Goal: Task Accomplishment & Management: Use online tool/utility

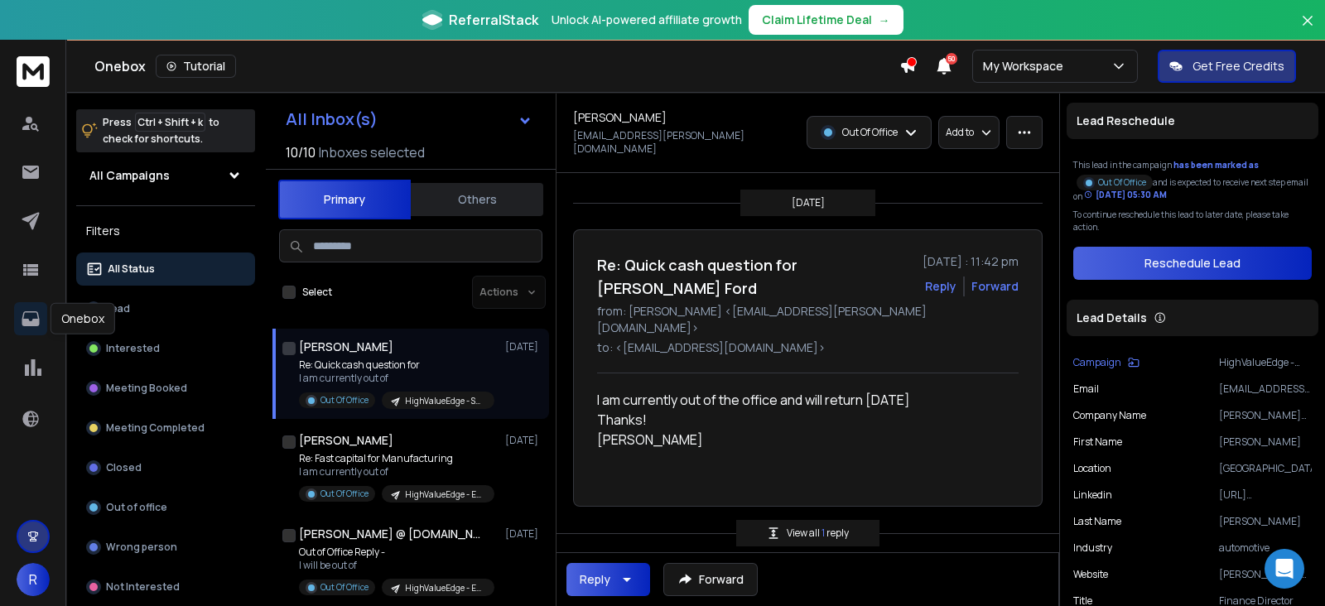
scroll to position [194, 0]
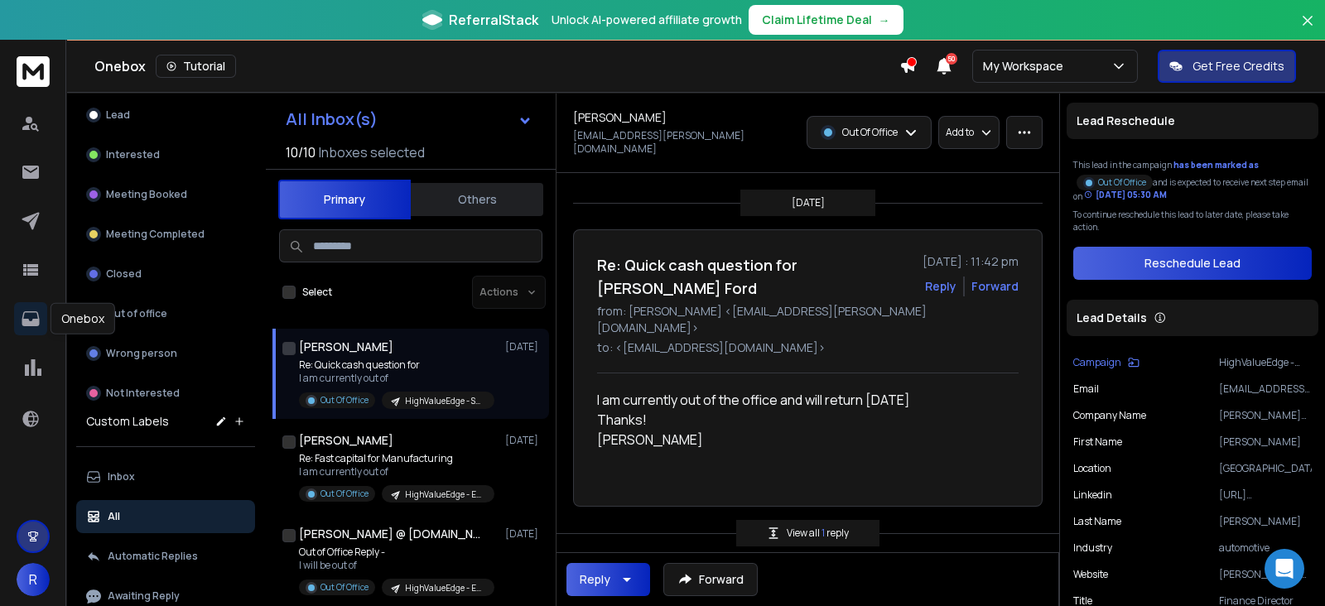
click at [33, 320] on icon at bounding box center [30, 318] width 17 height 15
click at [142, 524] on button "All" at bounding box center [165, 516] width 179 height 33
click at [33, 584] on span "R" at bounding box center [33, 579] width 33 height 33
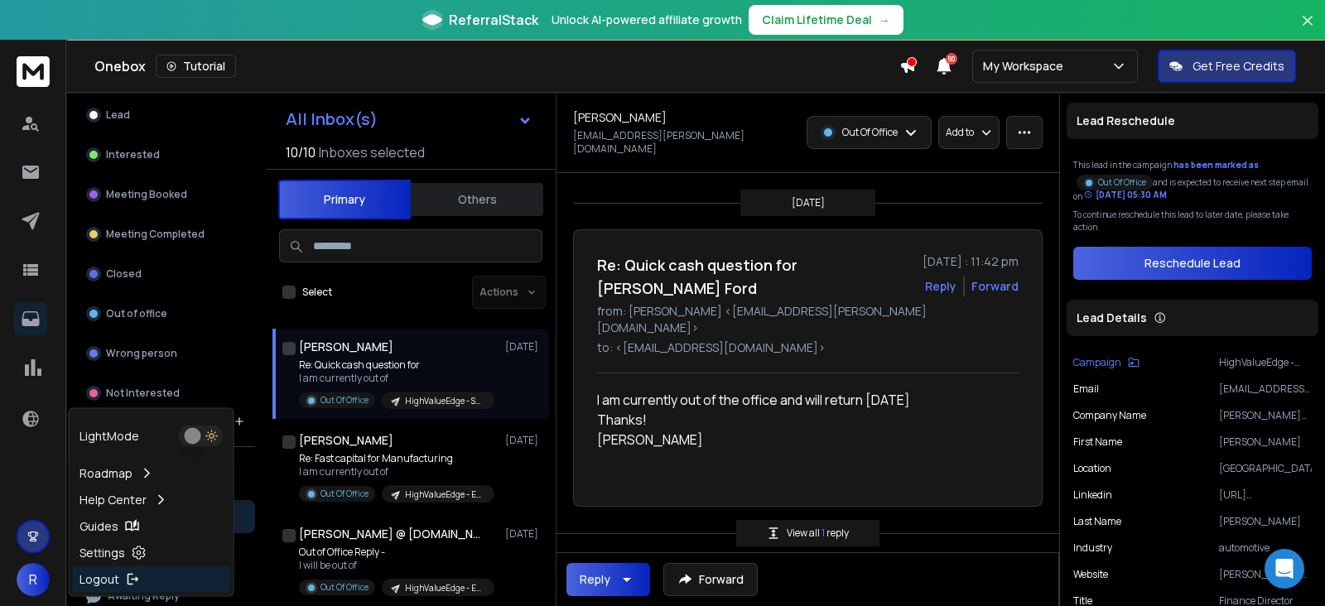
click at [123, 581] on div "Logout" at bounding box center [151, 579] width 157 height 26
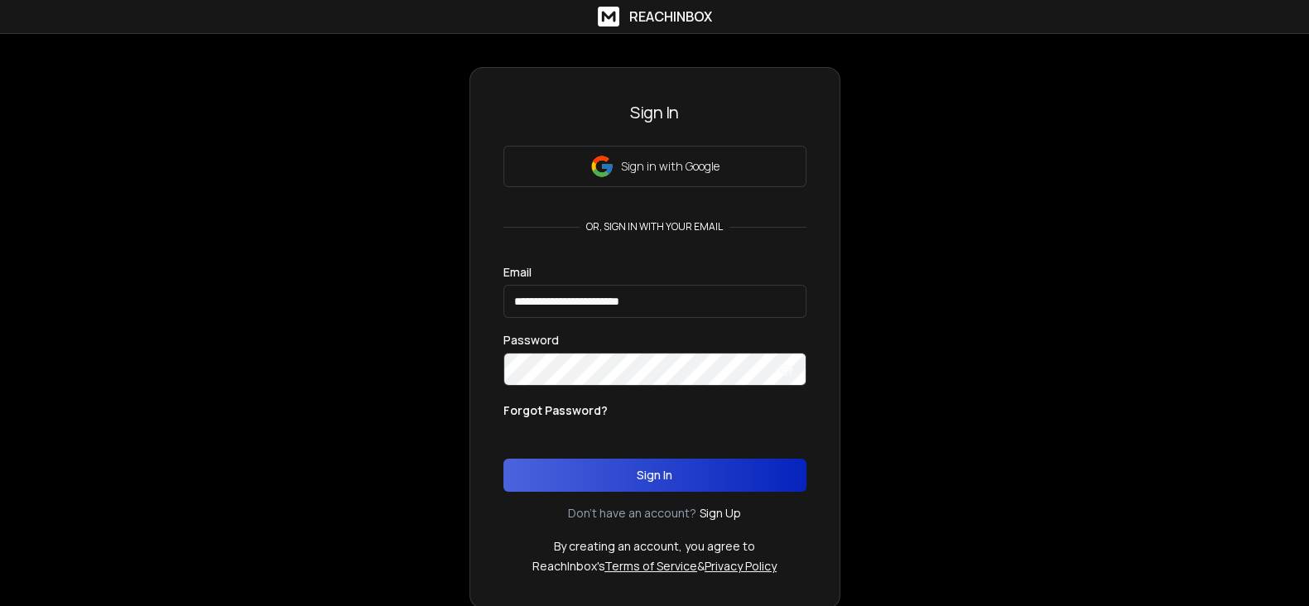
click at [650, 308] on input "**********" at bounding box center [654, 301] width 303 height 33
type input "**********"
click at [570, 471] on button "Sign In" at bounding box center [654, 475] width 303 height 33
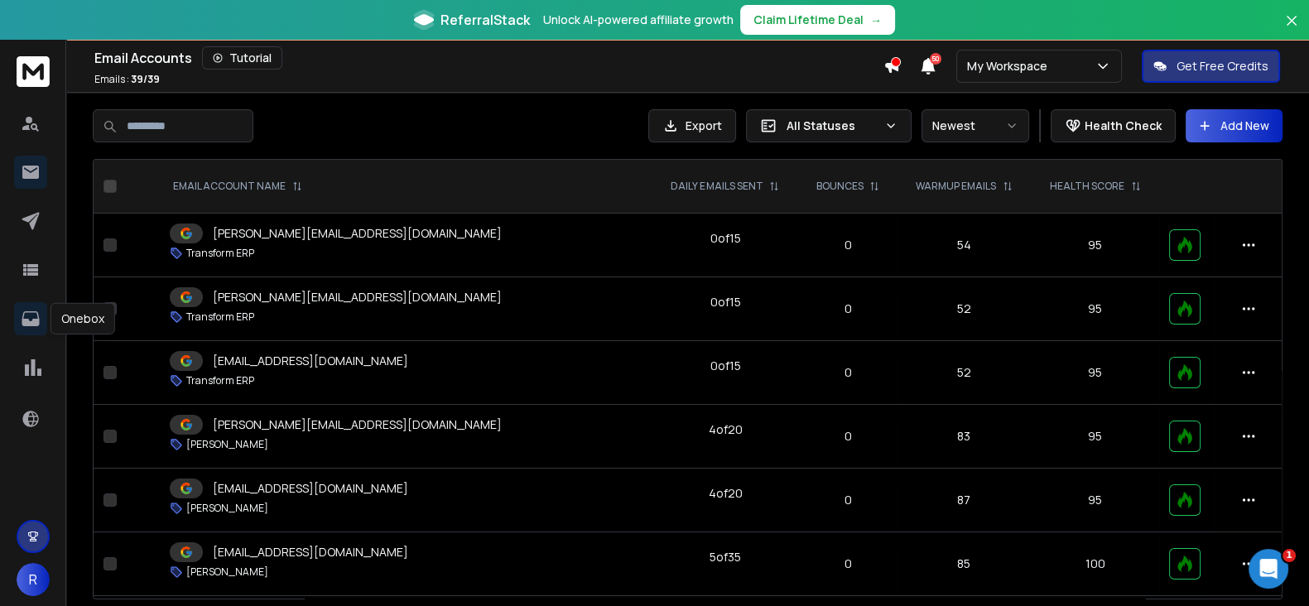
click at [34, 324] on icon at bounding box center [30, 318] width 17 height 15
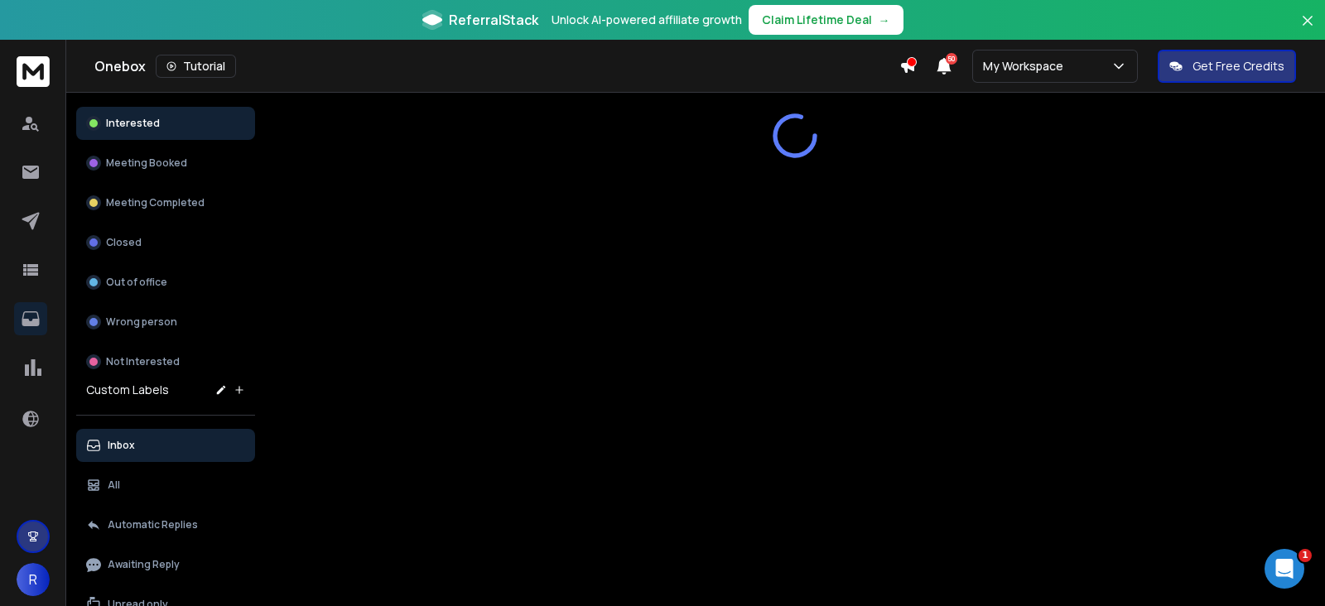
scroll to position [291, 0]
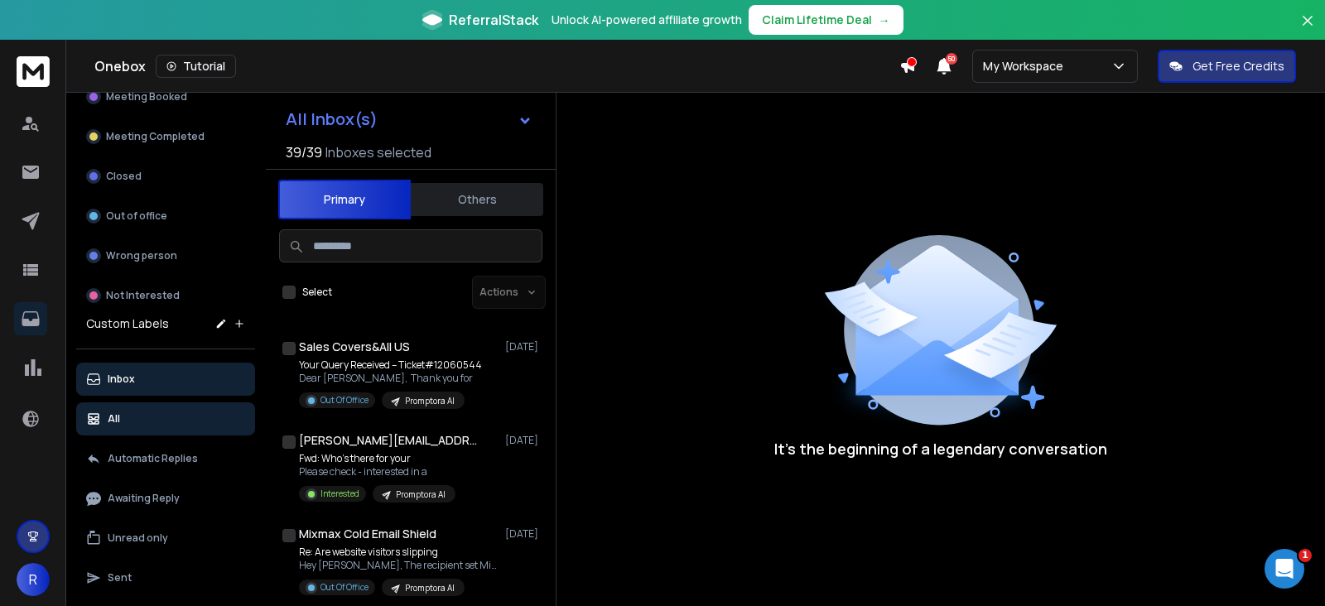
click at [152, 414] on button "All" at bounding box center [165, 418] width 179 height 33
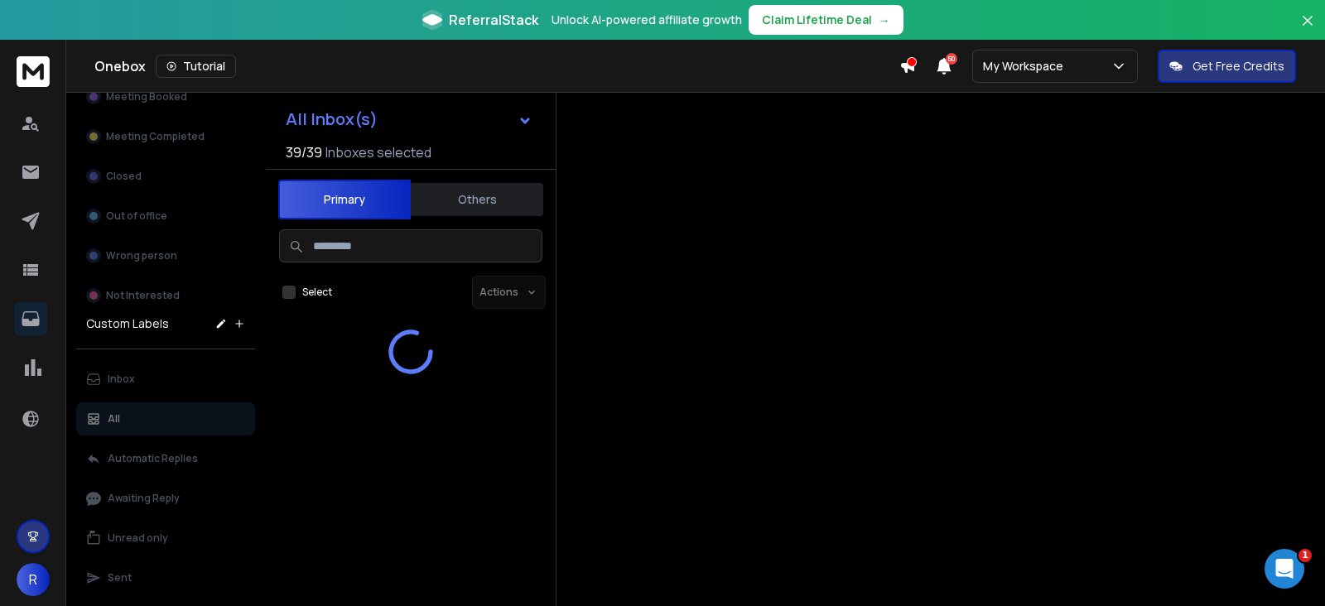
click at [152, 414] on div "Inbox All Automatic Replies Awaiting Reply Unread only Sent Drafts Archive" at bounding box center [165, 538] width 179 height 351
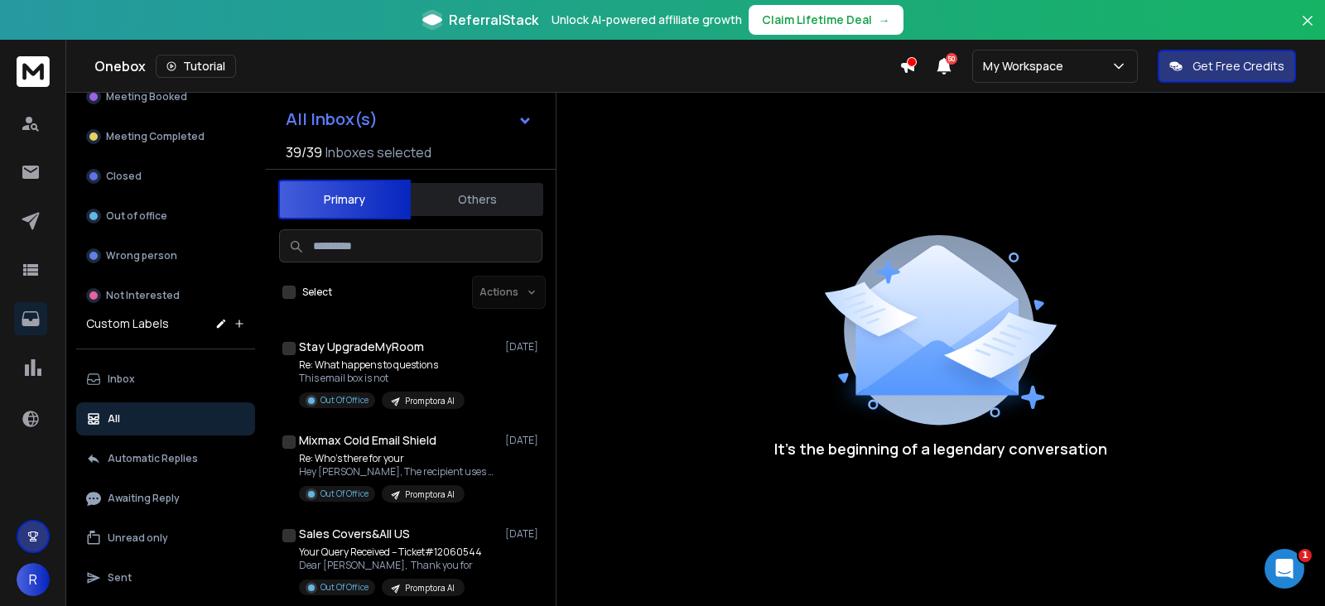
click at [152, 414] on button "All" at bounding box center [165, 418] width 179 height 33
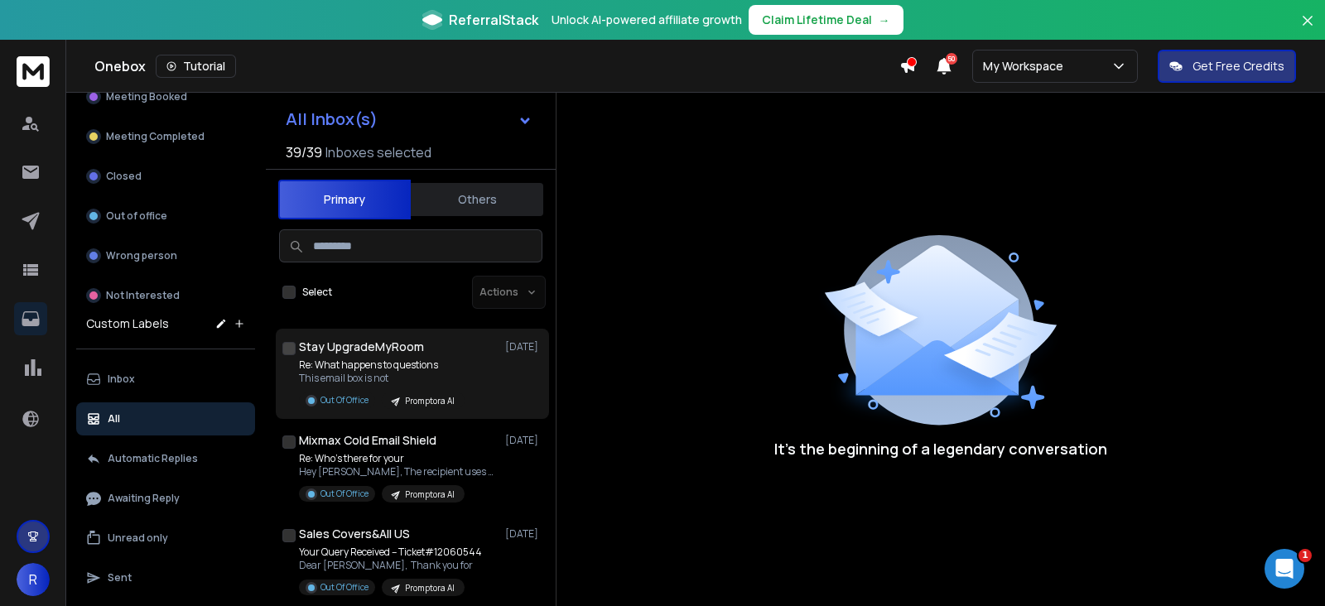
click at [508, 392] on div "Re: What happens to questions This email box is not Out Of Office Promptora AI" at bounding box center [420, 384] width 243 height 51
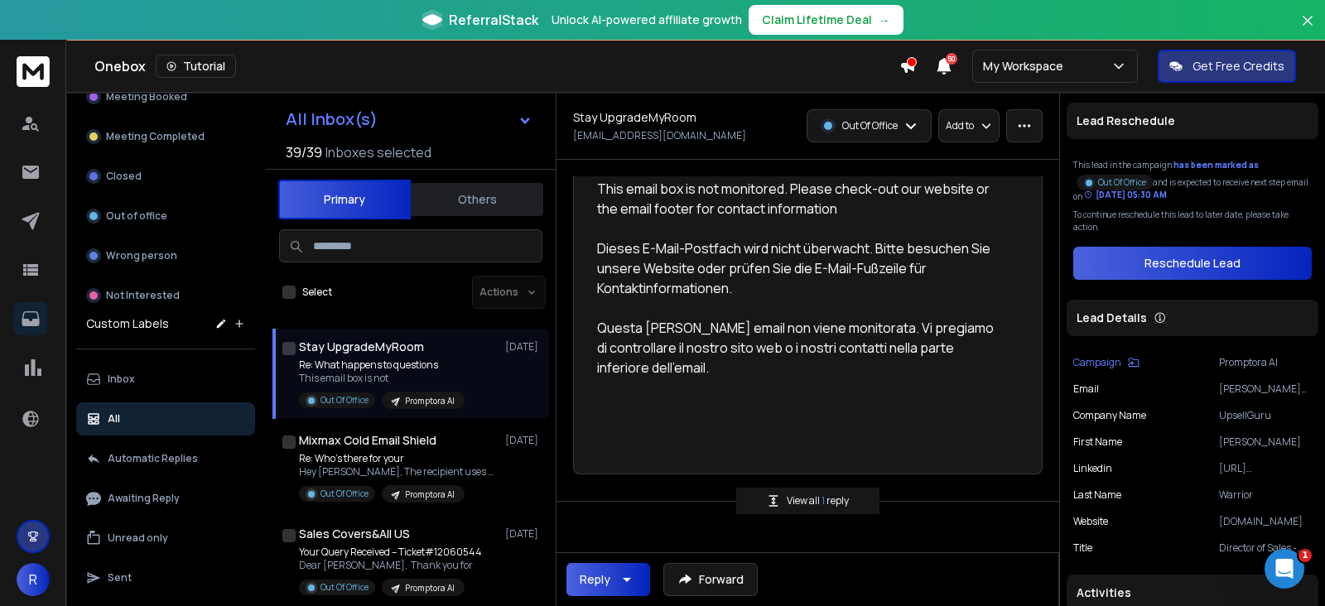
scroll to position [0, 0]
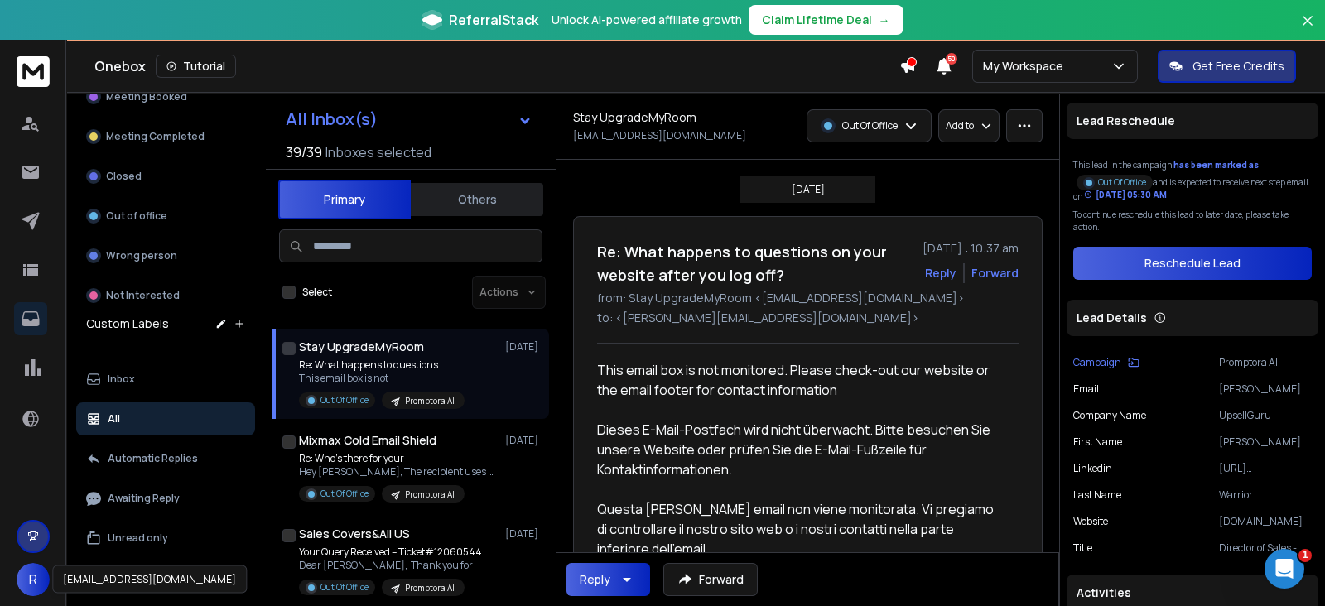
click at [26, 581] on span "R" at bounding box center [33, 579] width 33 height 33
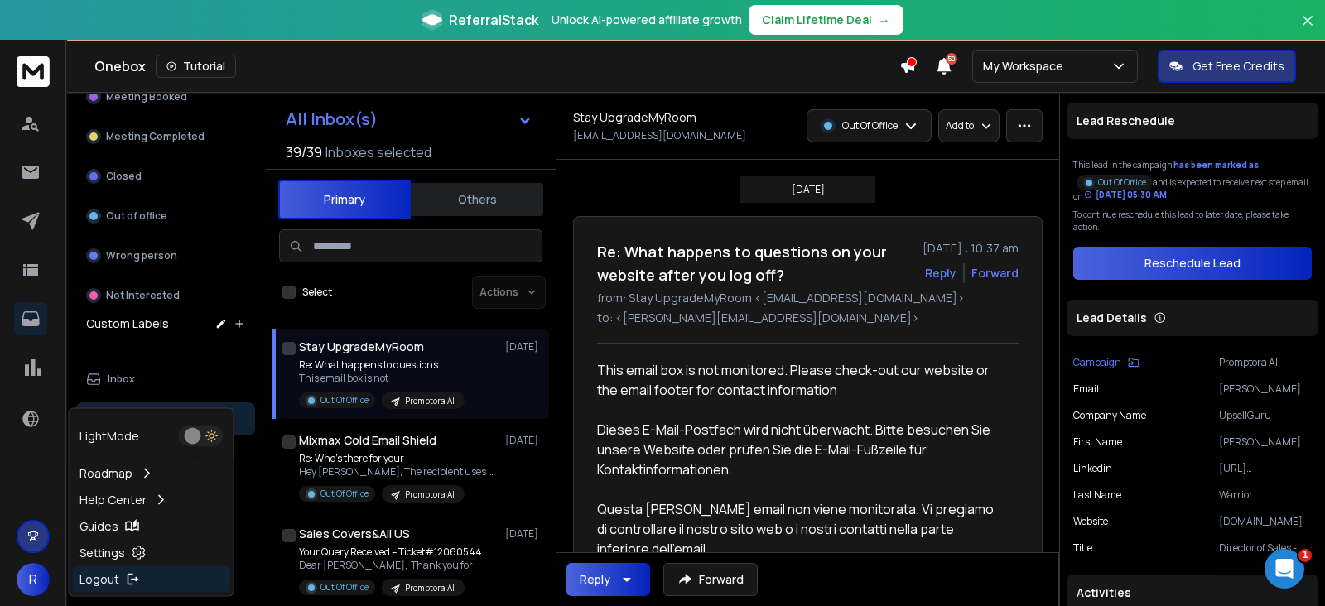
click at [126, 584] on icon at bounding box center [133, 579] width 15 height 15
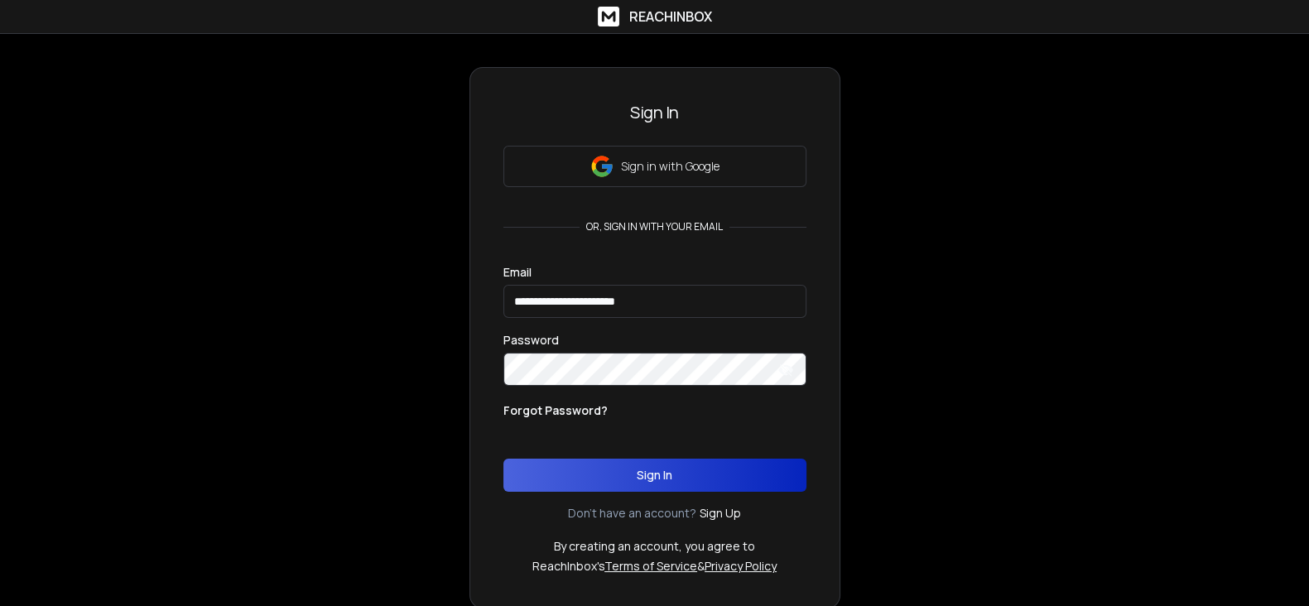
click at [702, 287] on input "**********" at bounding box center [654, 301] width 303 height 33
type input "**********"
click at [626, 467] on button "Sign In" at bounding box center [654, 475] width 303 height 33
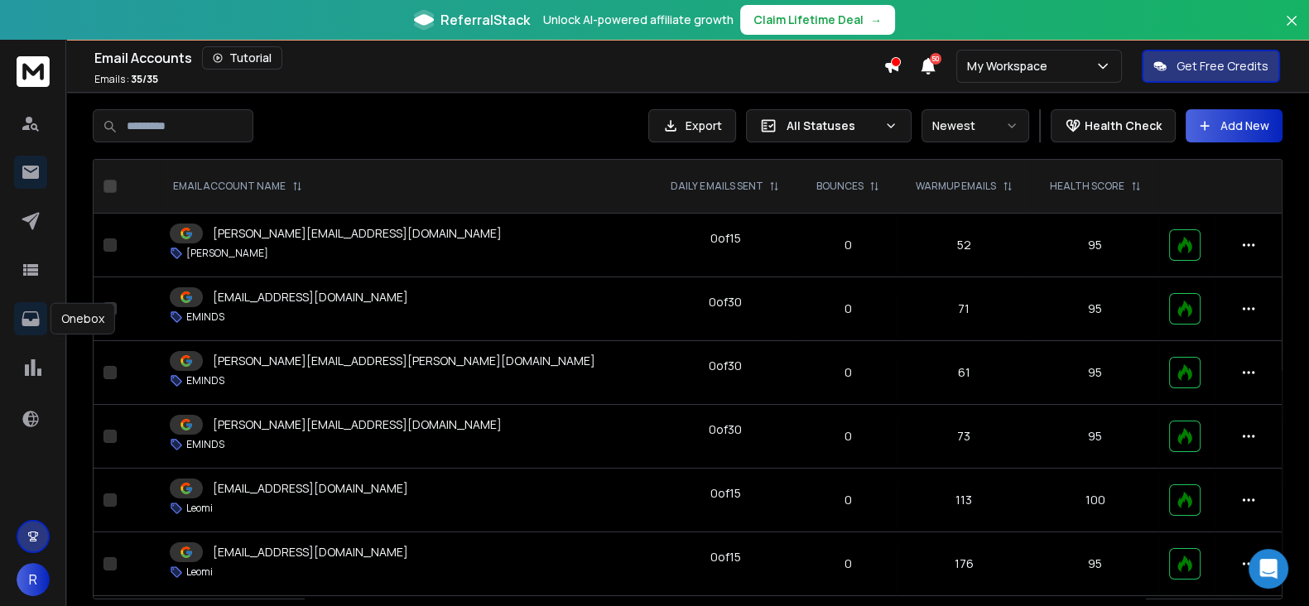
click at [24, 317] on icon at bounding box center [31, 319] width 20 height 20
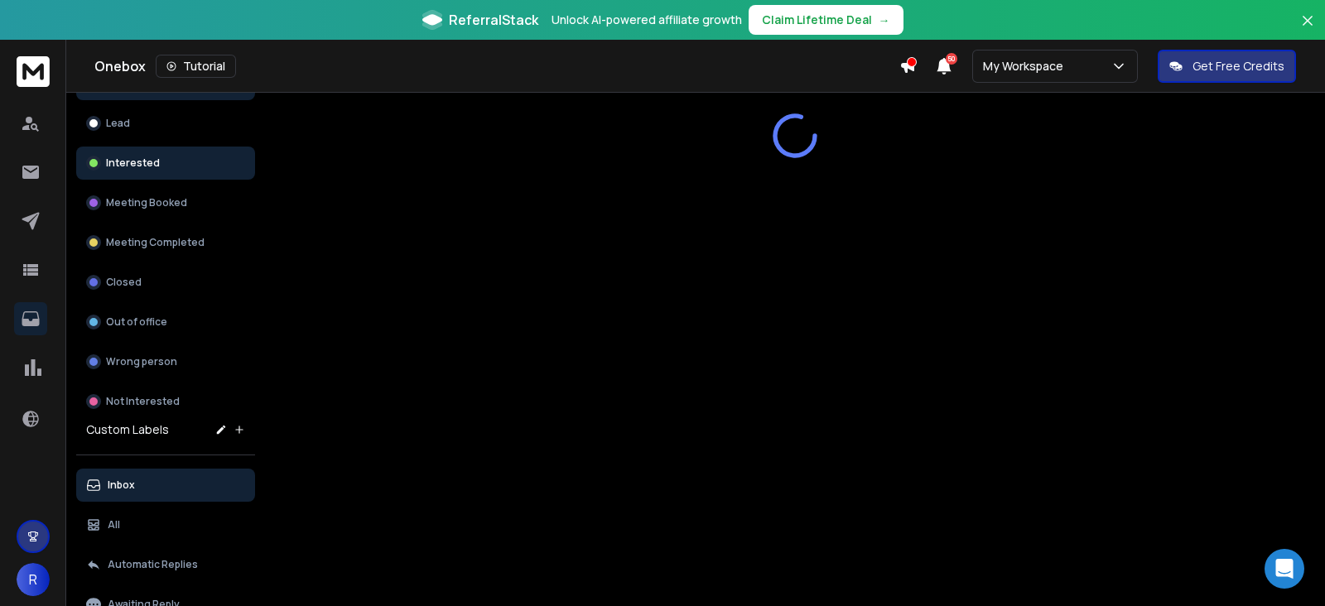
scroll to position [206, 0]
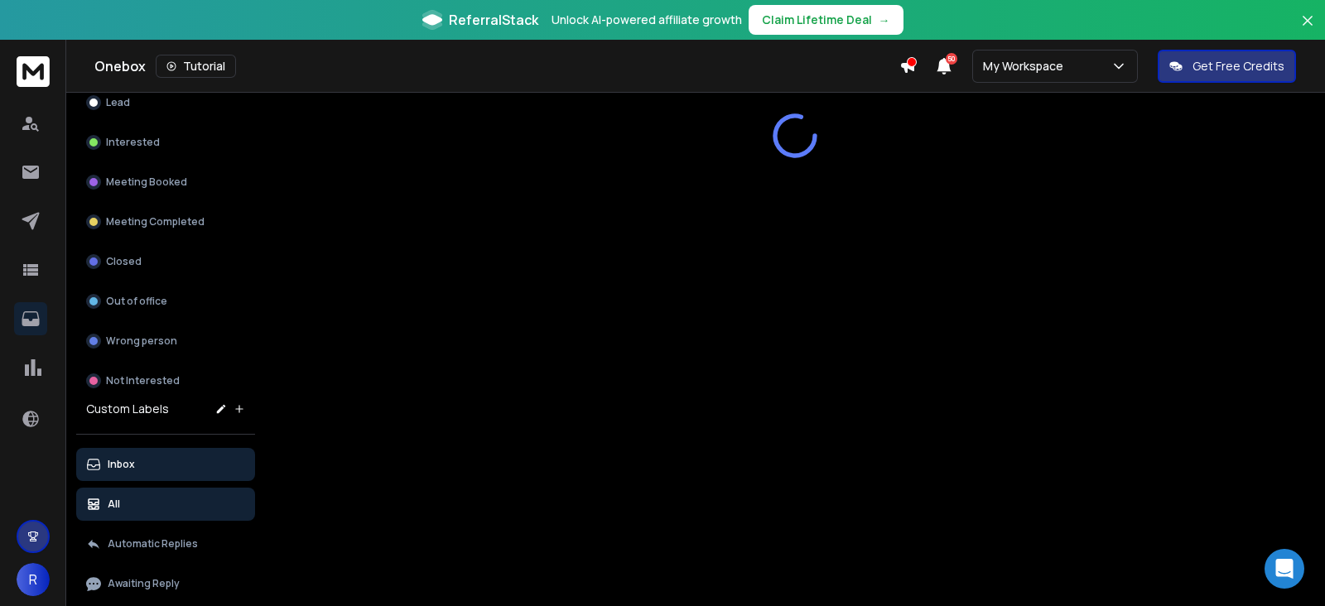
click at [149, 508] on button "All" at bounding box center [165, 504] width 179 height 33
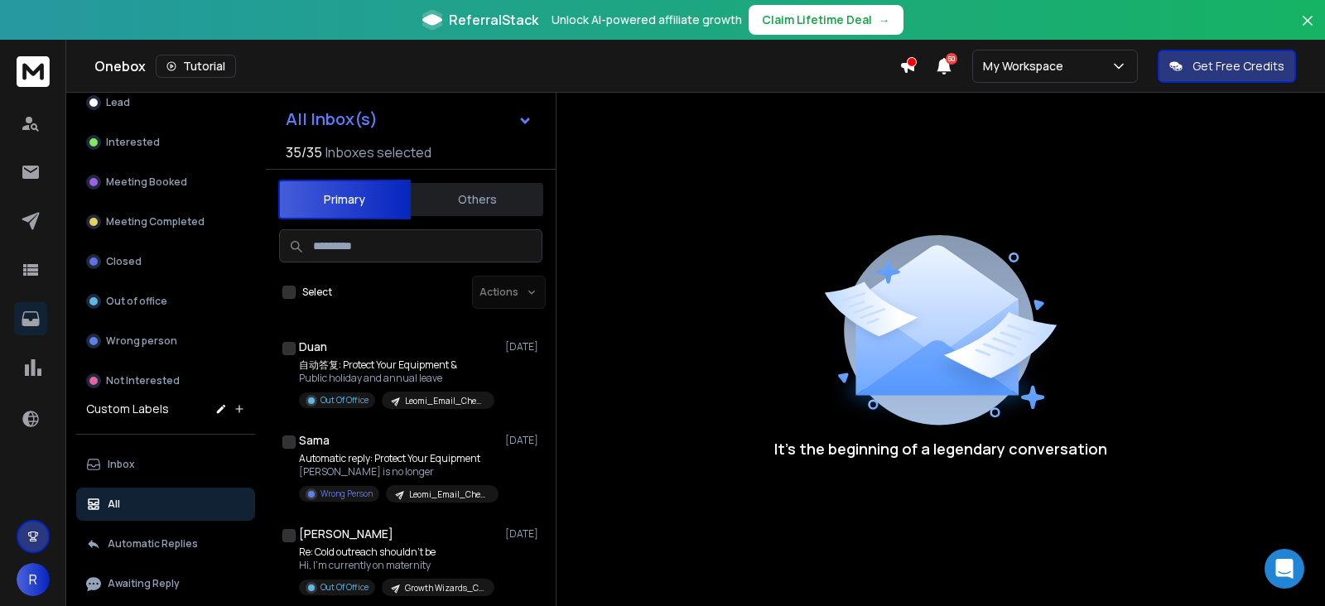
click at [149, 508] on button "All" at bounding box center [165, 504] width 179 height 33
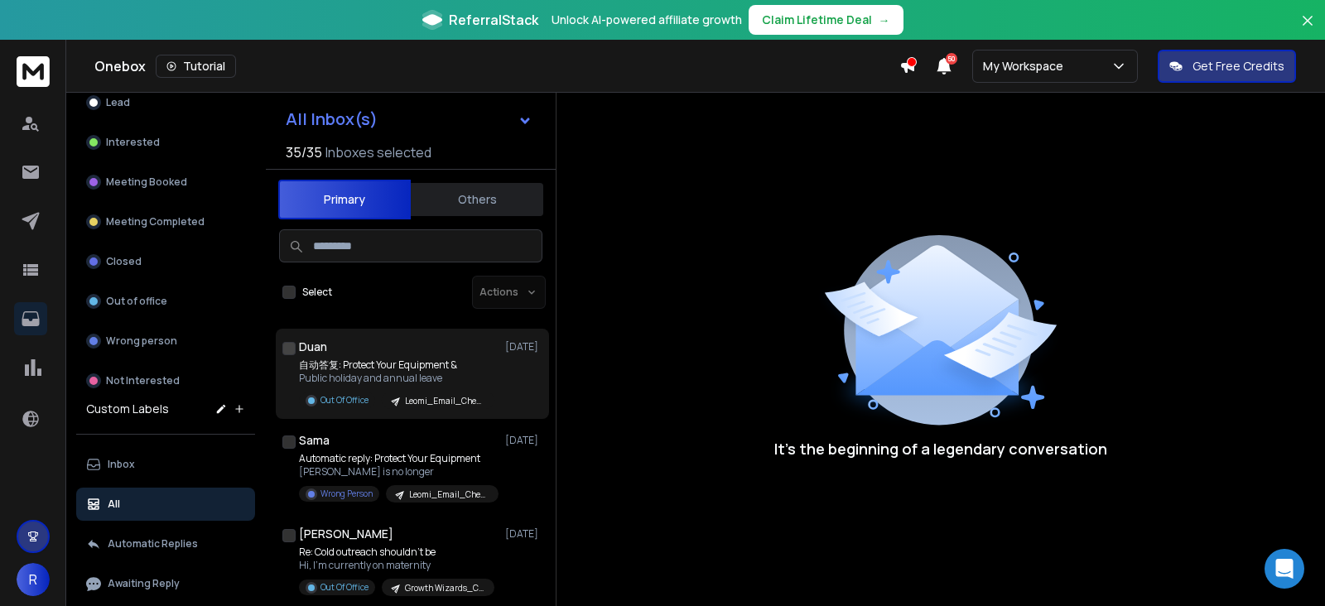
click at [537, 364] on div "自动答复: Protect Your Equipment & Public holiday and annual leave Out Of Office Le…" at bounding box center [420, 384] width 243 height 51
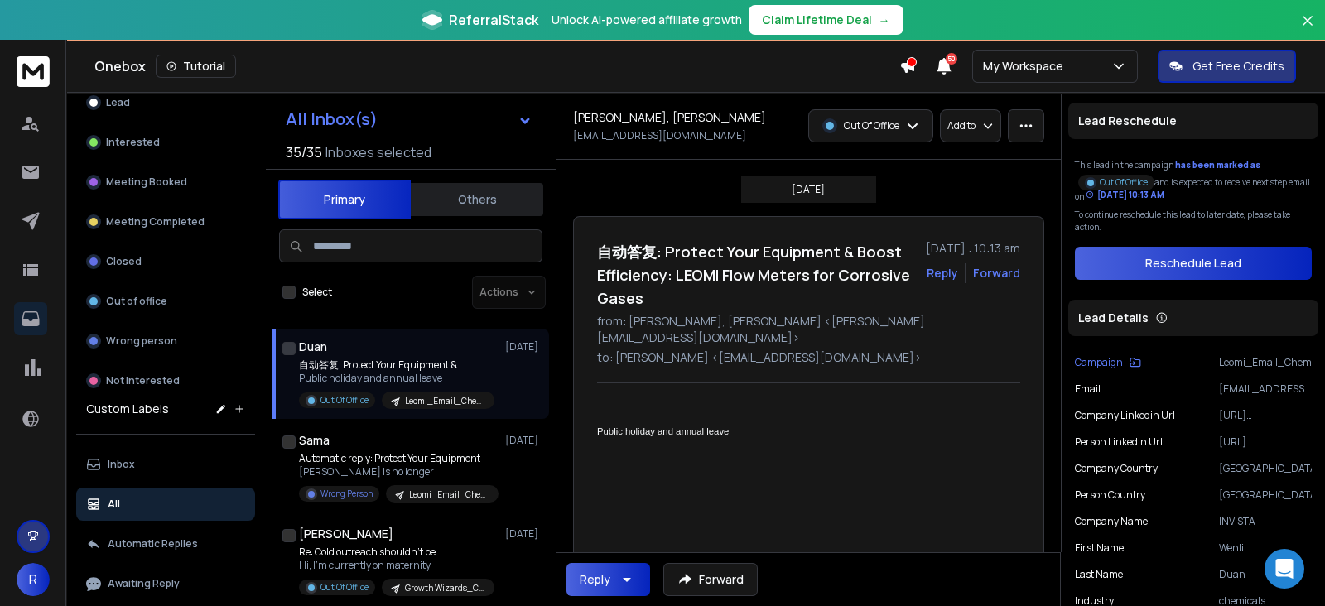
click at [407, 378] on p "Public holiday and annual leave" at bounding box center [396, 378] width 195 height 13
